Goal: Task Accomplishment & Management: Use online tool/utility

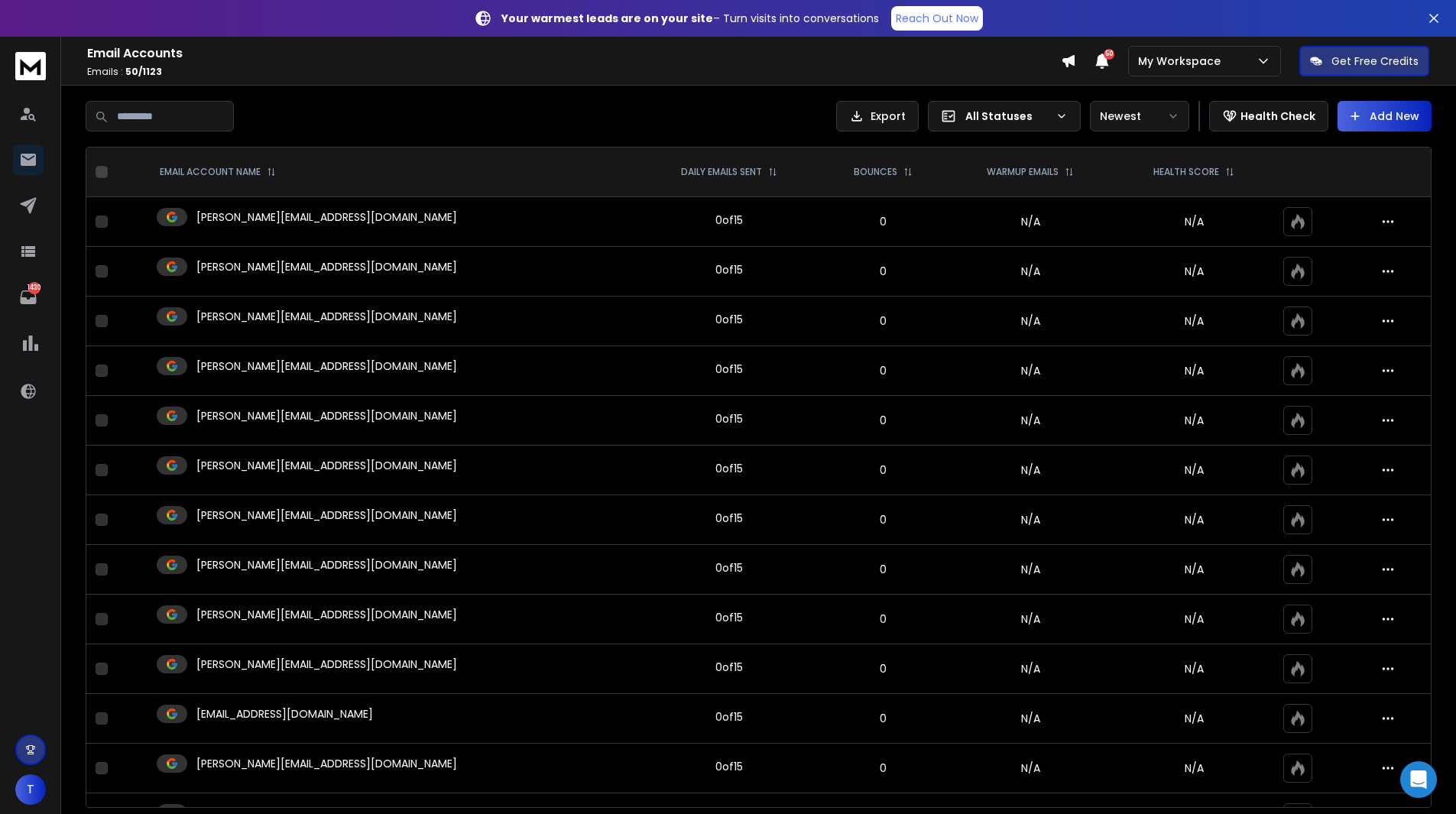
click at [1376, 120] on button "Add New" at bounding box center [1384, 116] width 94 height 31
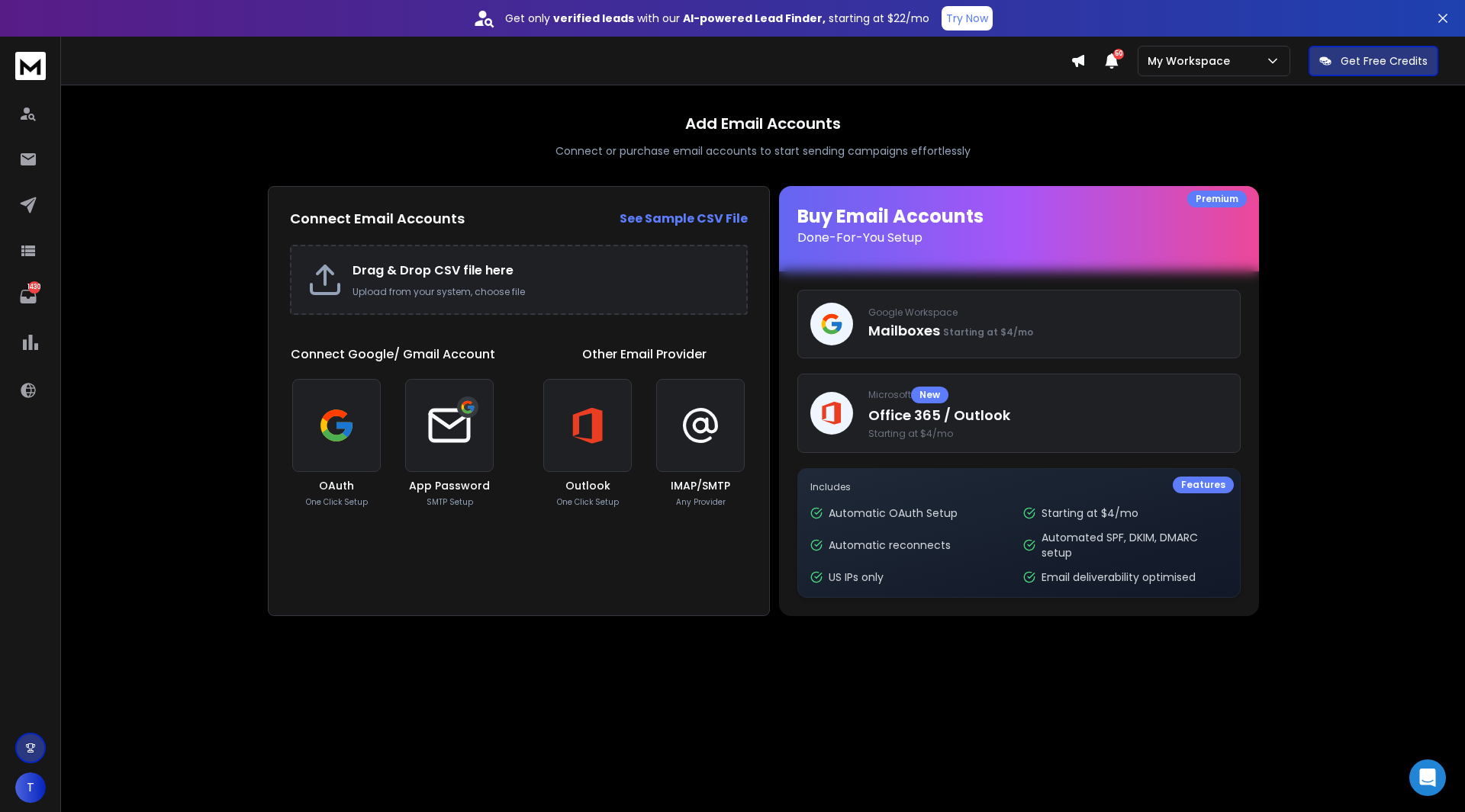
click at [338, 429] on icon at bounding box center [336, 425] width 38 height 46
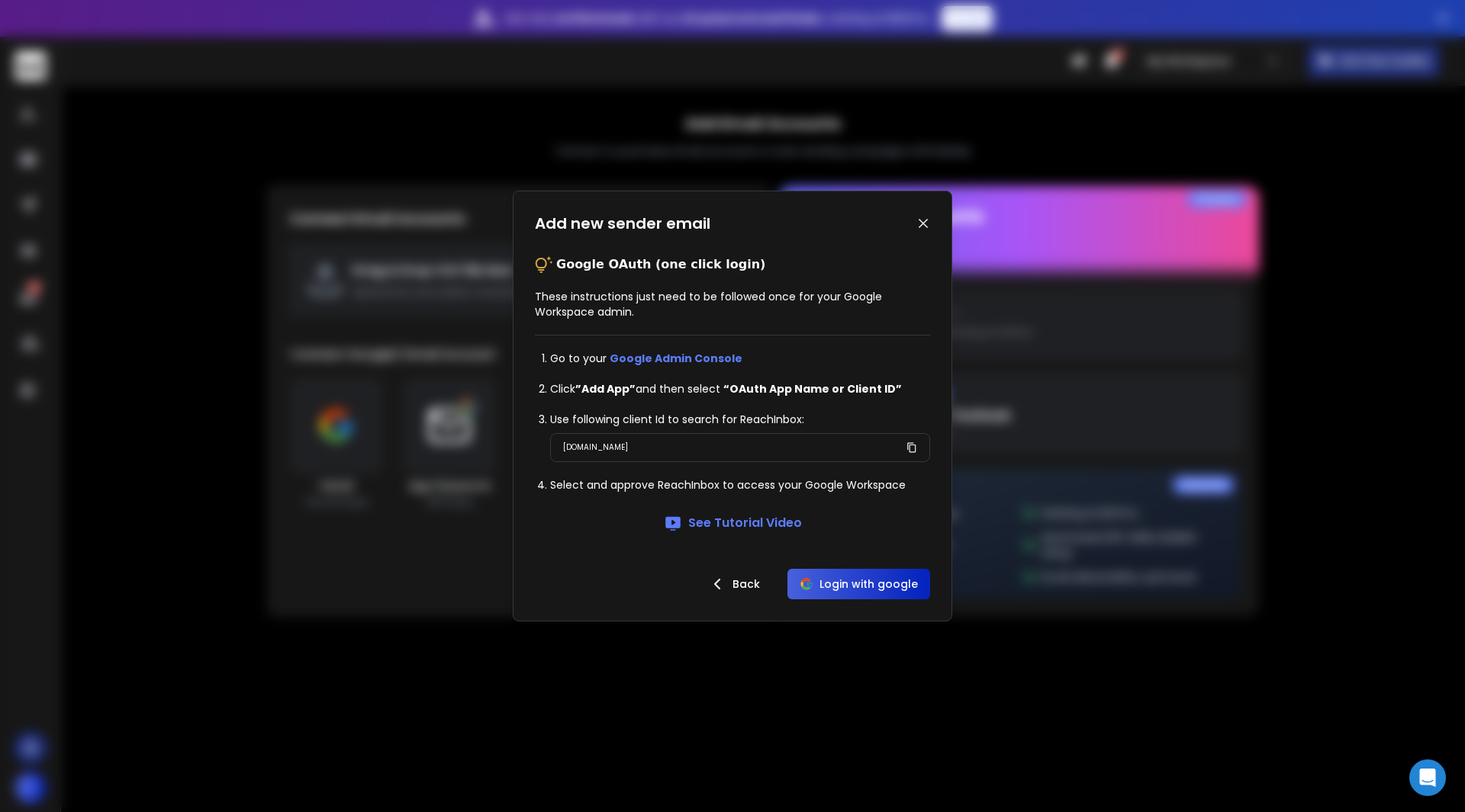
click at [883, 583] on button "Login with google" at bounding box center [859, 585] width 143 height 31
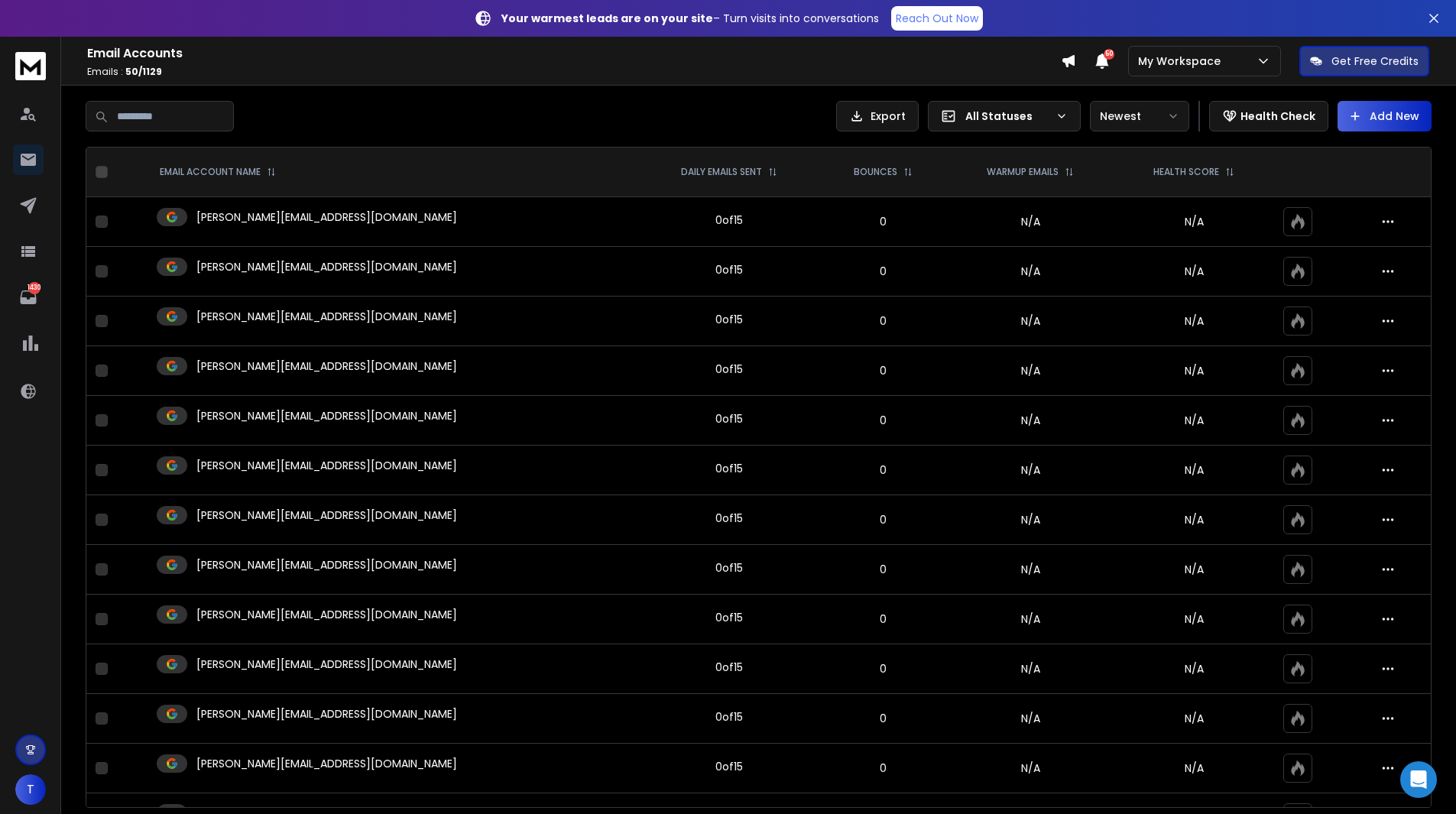
click at [1383, 118] on button "Add New" at bounding box center [1384, 116] width 94 height 31
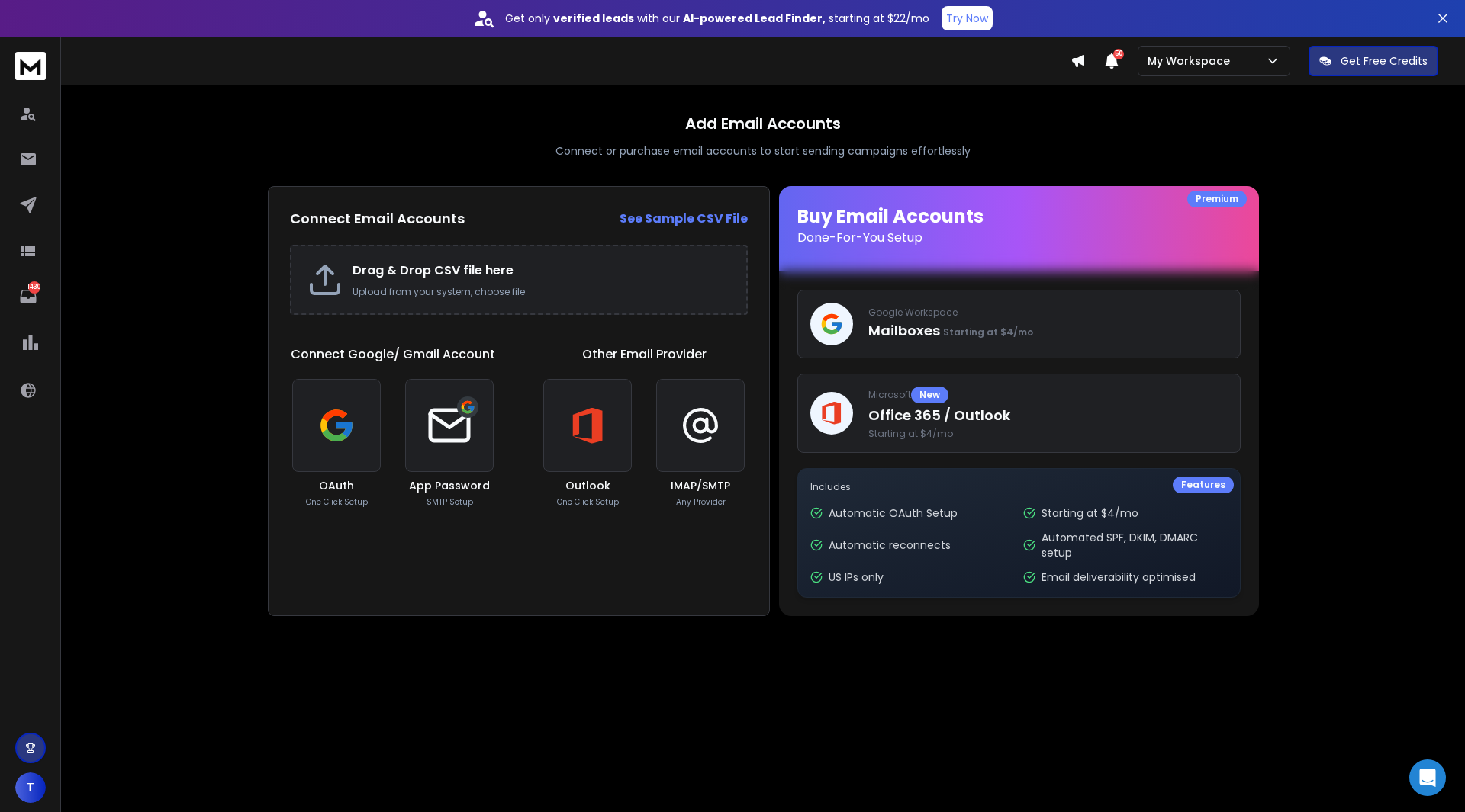
click at [323, 447] on icon at bounding box center [336, 425] width 38 height 46
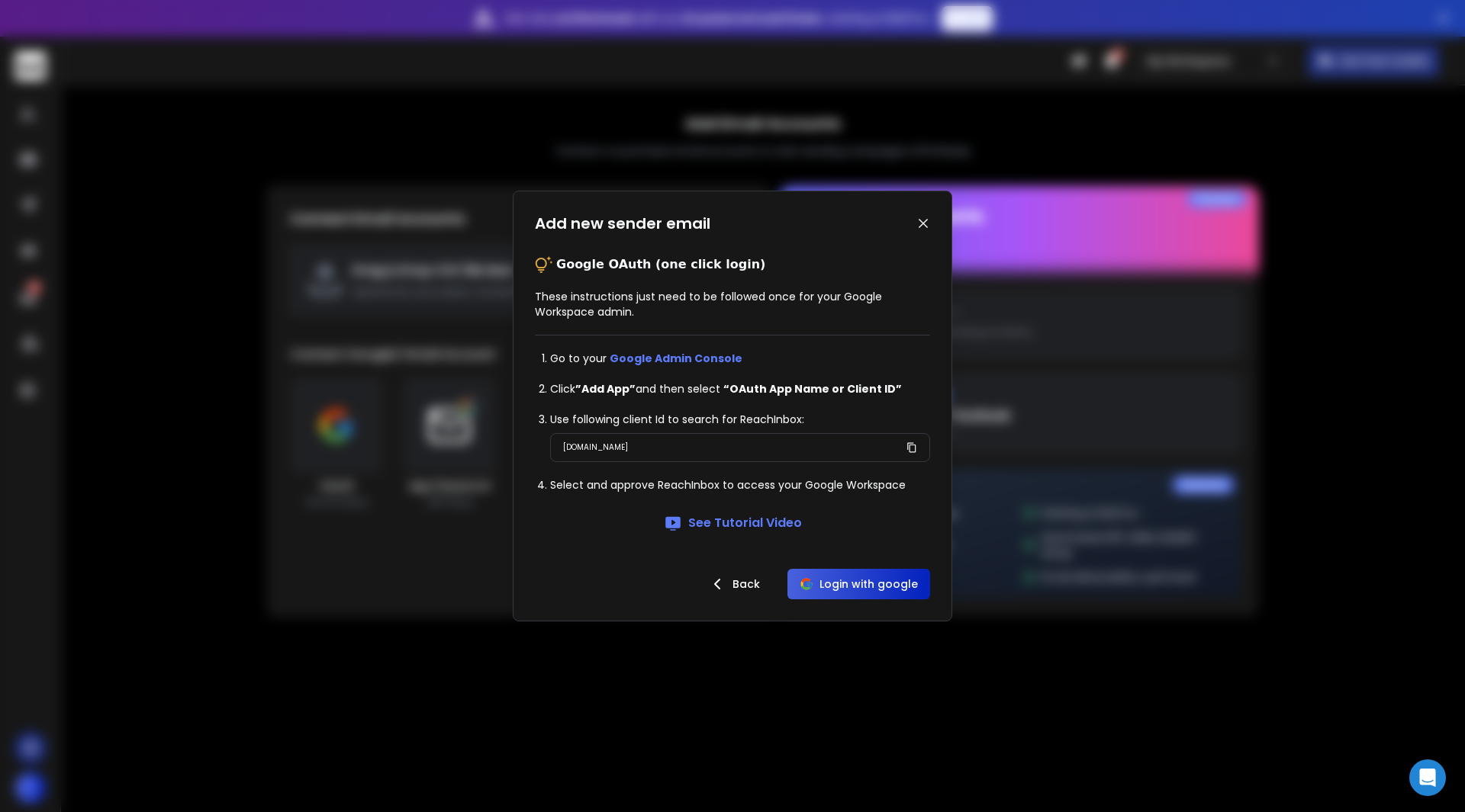
click at [857, 585] on button "Login with google" at bounding box center [859, 585] width 143 height 31
